Goal: Check status

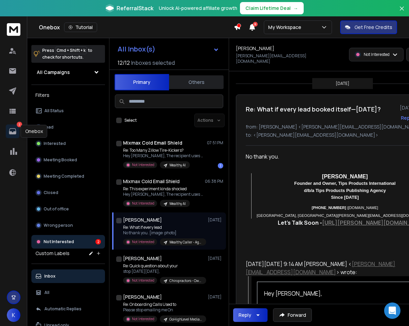
click at [7, 122] on div "2" at bounding box center [14, 113] width 16 height 138
click at [15, 129] on icon at bounding box center [13, 131] width 8 height 8
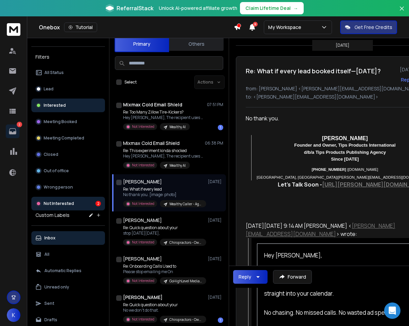
click at [56, 100] on button "Interested" at bounding box center [68, 105] width 74 height 14
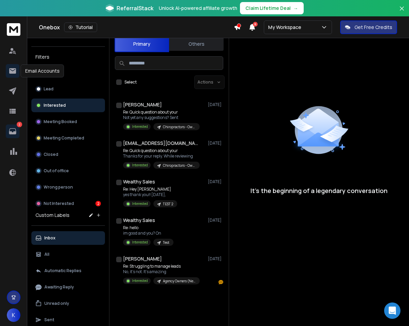
click at [15, 69] on icon at bounding box center [13, 71] width 8 height 8
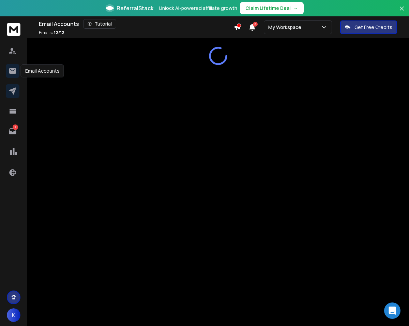
click at [14, 89] on icon at bounding box center [13, 91] width 8 height 8
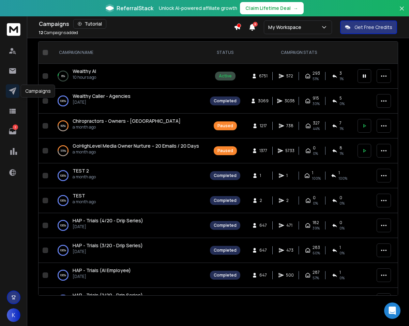
scroll to position [52, 0]
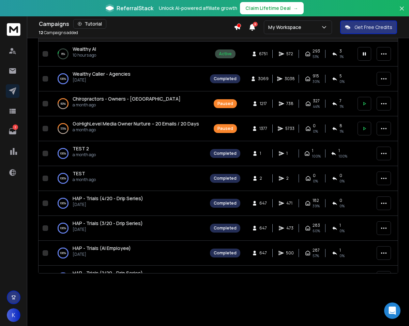
click at [148, 52] on div "8 % Wealthy AI 10 hours ago" at bounding box center [128, 54] width 141 height 16
